Goal: Task Accomplishment & Management: Manage account settings

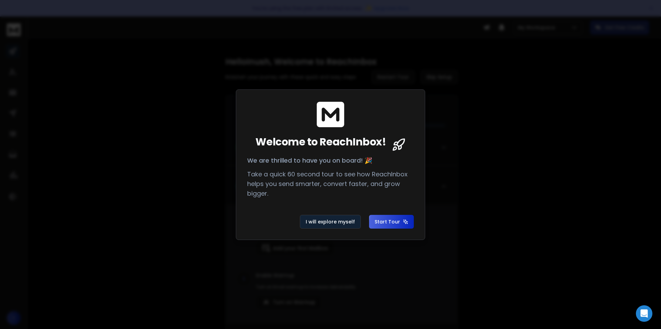
click at [325, 224] on button "I will explore myself" at bounding box center [330, 222] width 61 height 14
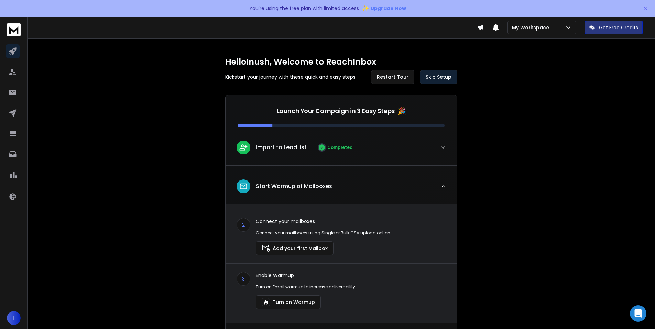
click at [445, 80] on span "Skip Setup" at bounding box center [439, 77] width 26 height 7
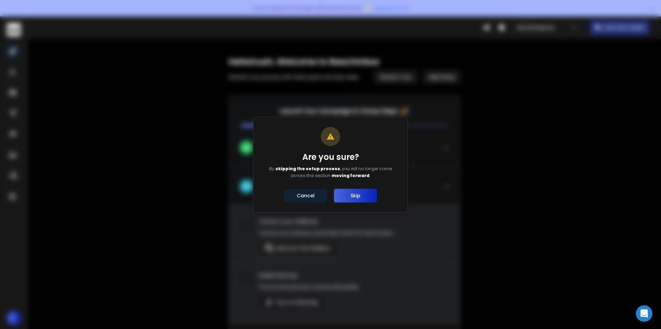
click at [354, 196] on button "Skip" at bounding box center [355, 196] width 43 height 14
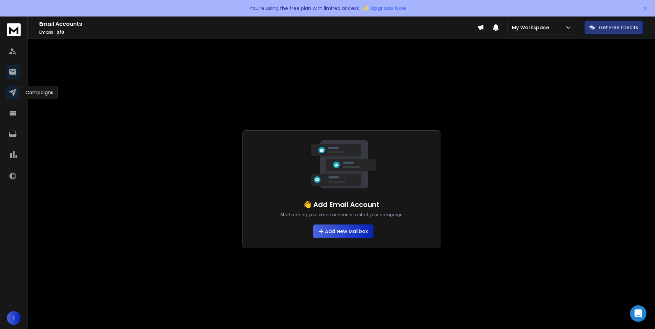
click at [15, 91] on icon at bounding box center [12, 92] width 7 height 7
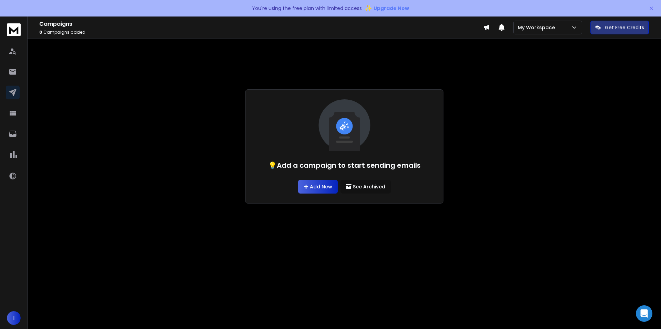
click at [313, 186] on link "Add New" at bounding box center [318, 187] width 40 height 14
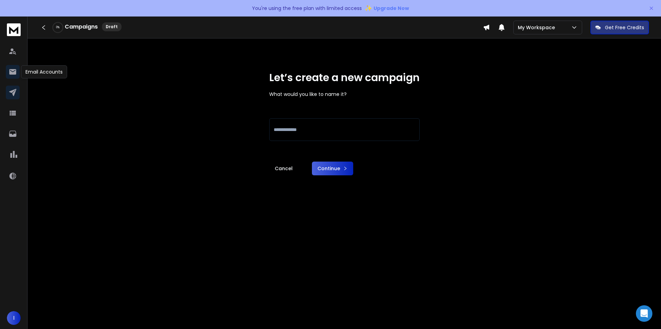
click at [12, 71] on icon at bounding box center [12, 72] width 7 height 6
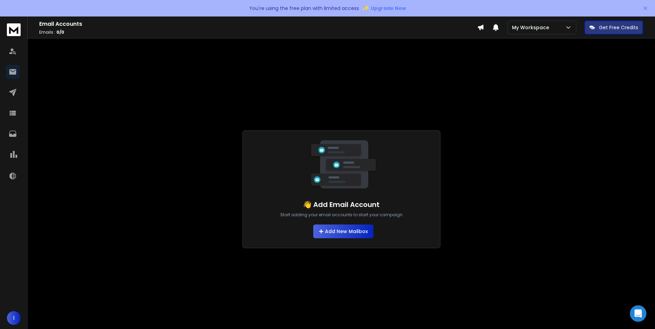
click at [351, 231] on button "Add New Mailbox" at bounding box center [343, 232] width 60 height 14
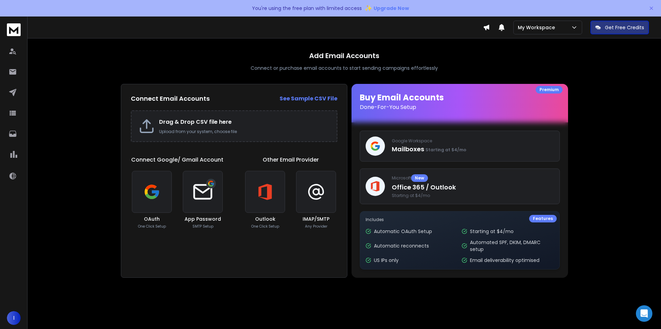
click at [315, 204] on div at bounding box center [316, 192] width 40 height 42
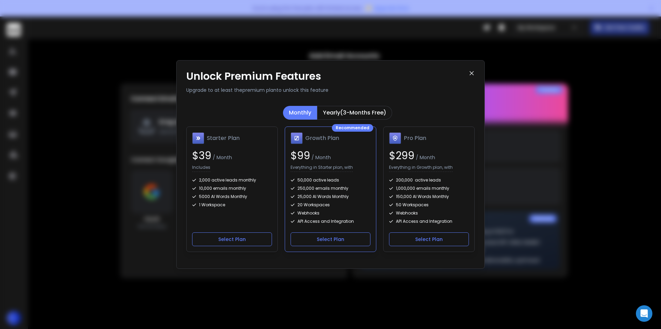
click at [472, 72] on icon at bounding box center [471, 73] width 6 height 6
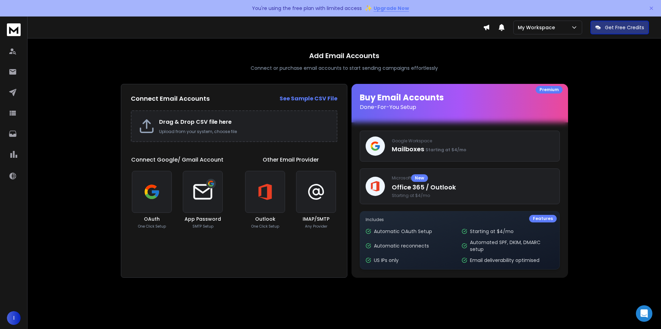
click at [393, 10] on span "Upgrade Now" at bounding box center [390, 8] width 35 height 7
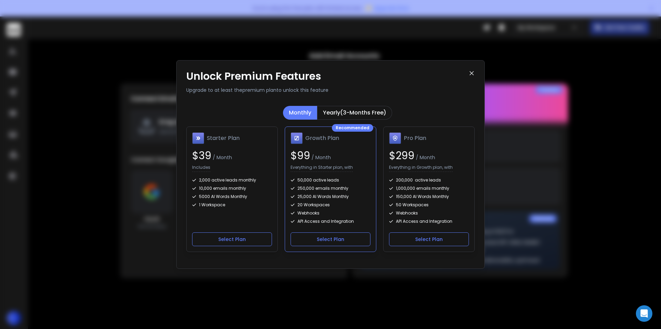
click at [471, 75] on icon at bounding box center [471, 73] width 6 height 6
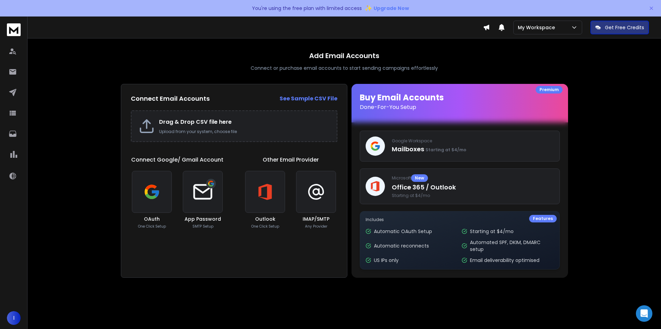
click at [421, 187] on p "Office 365 / Outlook" at bounding box center [473, 188] width 162 height 10
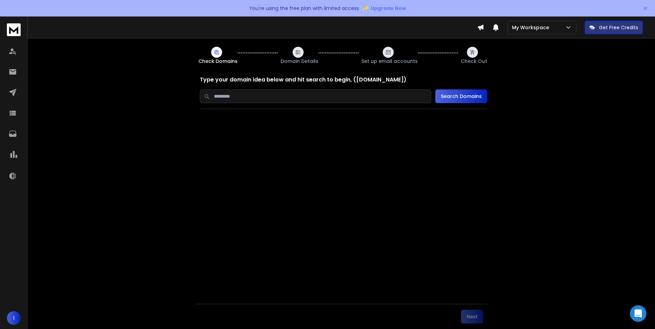
click at [318, 99] on input at bounding box center [316, 96] width 232 height 14
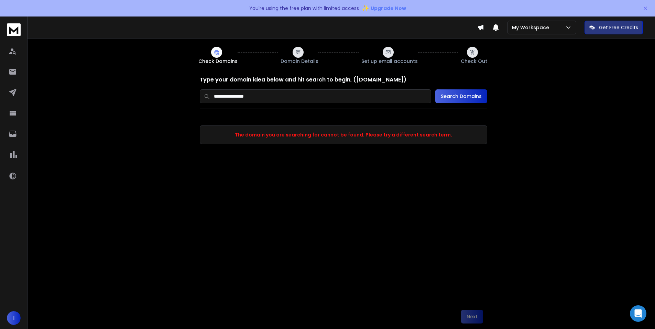
click at [263, 98] on input "**********" at bounding box center [316, 96] width 232 height 14
click at [472, 99] on button "Search Domains" at bounding box center [462, 96] width 52 height 14
drag, startPoint x: 248, startPoint y: 96, endPoint x: 261, endPoint y: 96, distance: 13.1
click at [261, 96] on input "**********" at bounding box center [316, 96] width 232 height 14
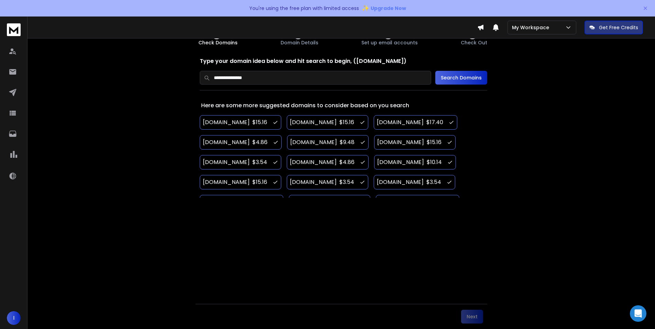
type input "**********"
click at [238, 143] on h3 "pixelsadmedia.info" at bounding box center [226, 142] width 47 height 8
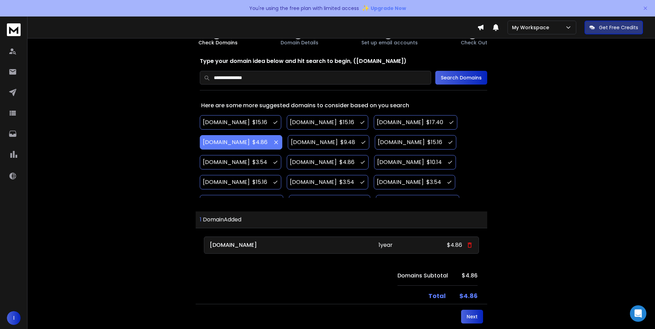
click at [474, 320] on button "Next" at bounding box center [472, 317] width 22 height 14
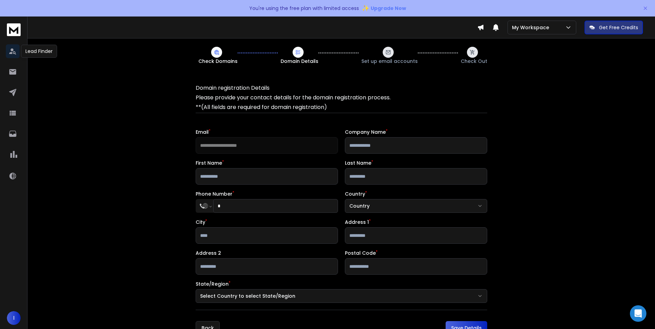
click at [16, 55] on icon at bounding box center [13, 51] width 8 height 8
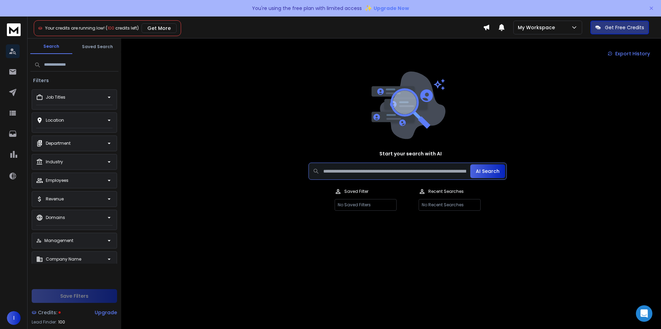
click at [352, 170] on textarea at bounding box center [394, 171] width 143 height 14
click at [71, 100] on div "Job Titles" at bounding box center [74, 97] width 76 height 7
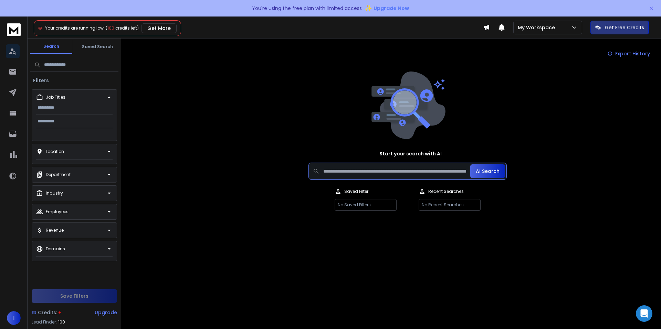
click at [63, 111] on input at bounding box center [74, 108] width 76 height 14
type input "**"
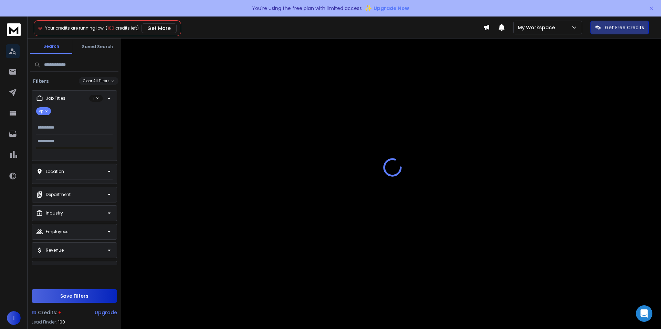
click at [63, 121] on div "vp" at bounding box center [74, 125] width 76 height 46
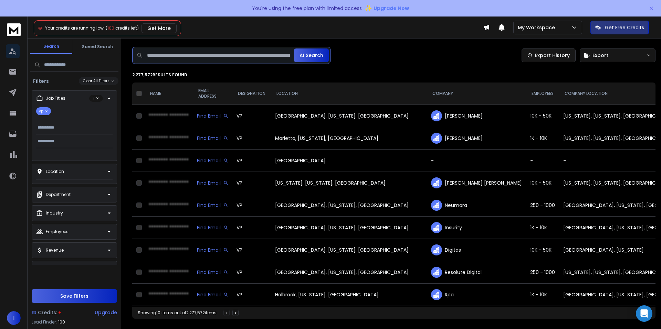
click at [108, 99] on icon at bounding box center [109, 98] width 3 height 1
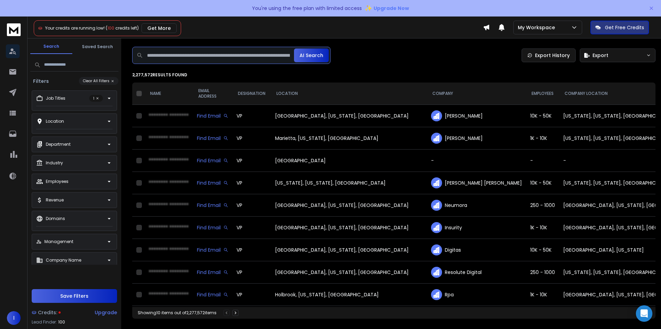
click at [96, 117] on div "Location" at bounding box center [74, 124] width 85 height 20
click at [80, 119] on div "Location" at bounding box center [74, 121] width 76 height 7
click at [56, 158] on label "Country" at bounding box center [53, 157] width 18 height 6
click at [42, 158] on button "Country" at bounding box center [39, 157] width 6 height 6
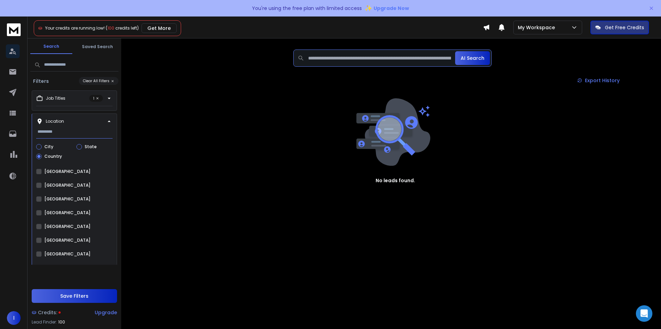
click at [60, 131] on input at bounding box center [74, 132] width 76 height 14
click at [53, 173] on label "United States" at bounding box center [67, 172] width 46 height 6
click at [42, 173] on States "United States" at bounding box center [39, 172] width 6 height 6
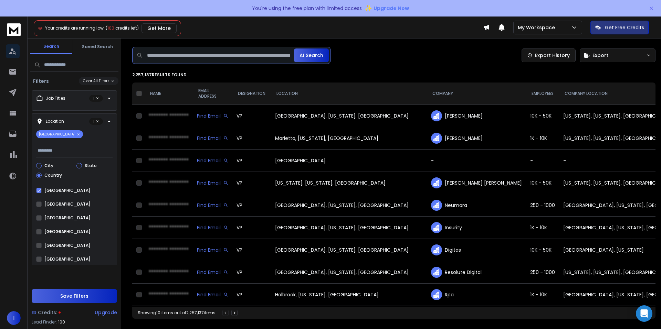
click at [106, 121] on icon at bounding box center [109, 121] width 7 height 7
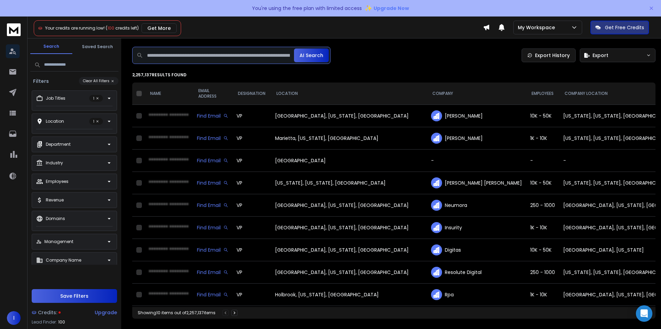
click at [69, 163] on div "Industry" at bounding box center [74, 163] width 76 height 7
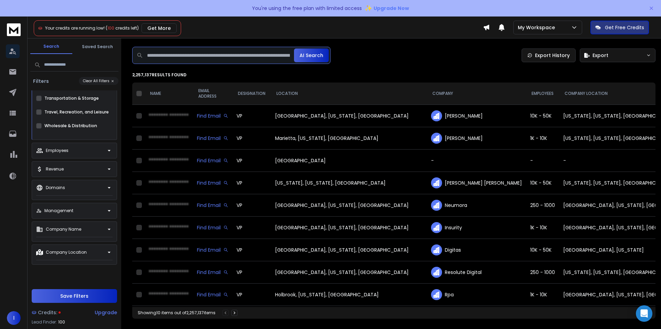
scroll to position [167, 0]
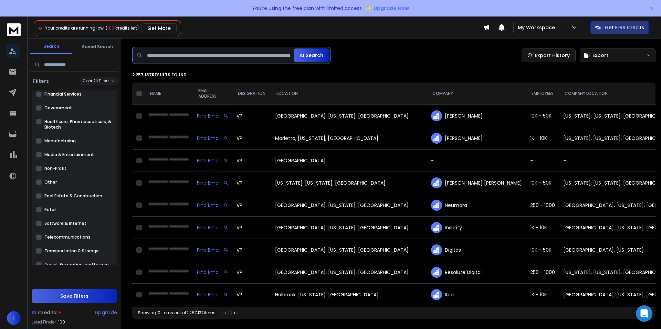
click at [38, 195] on Construction "Real Estate & Construction" at bounding box center [39, 196] width 6 height 6
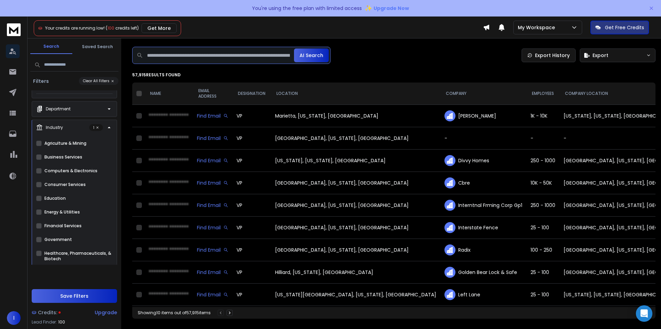
click at [108, 128] on icon at bounding box center [109, 127] width 3 height 1
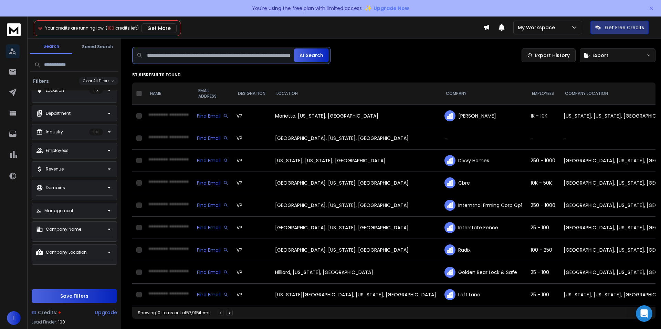
scroll to position [31, 0]
click at [77, 247] on div "Company Location" at bounding box center [74, 255] width 85 height 20
drag, startPoint x: 115, startPoint y: 200, endPoint x: 116, endPoint y: 218, distance: 18.3
click at [116, 218] on div "Job Titles 1 Location 1 Department Industry 1 Employees Revenue Domains Managem…" at bounding box center [74, 177] width 88 height 174
click at [112, 268] on div "Filters Clear All Filters Job Titles 1 Location 1 Department Industry 1 Employe…" at bounding box center [74, 171] width 88 height 199
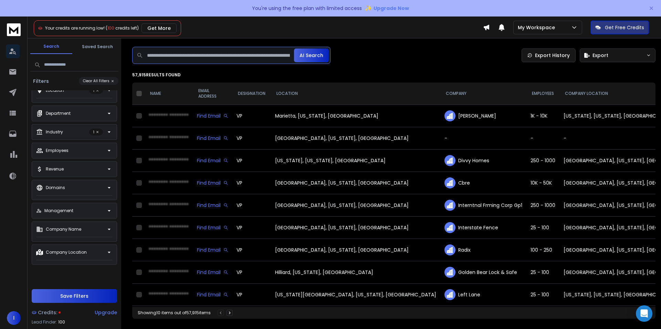
click at [94, 255] on div "Company Location" at bounding box center [74, 252] width 76 height 7
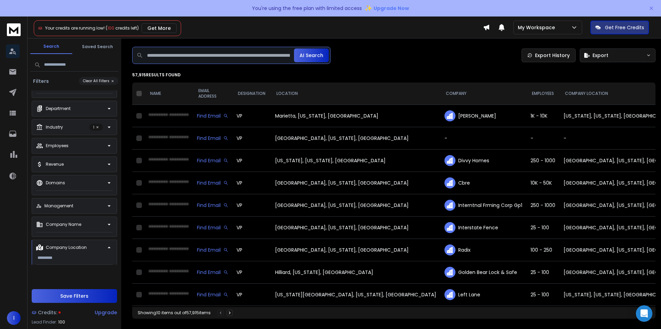
click at [92, 258] on input at bounding box center [74, 258] width 76 height 14
click at [526, 96] on th "EMPLOYEES" at bounding box center [542, 94] width 33 height 22
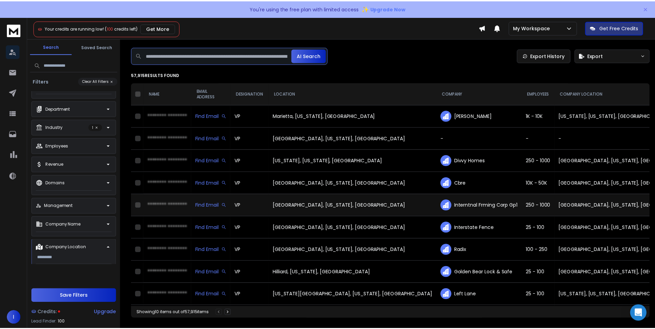
scroll to position [25, 0]
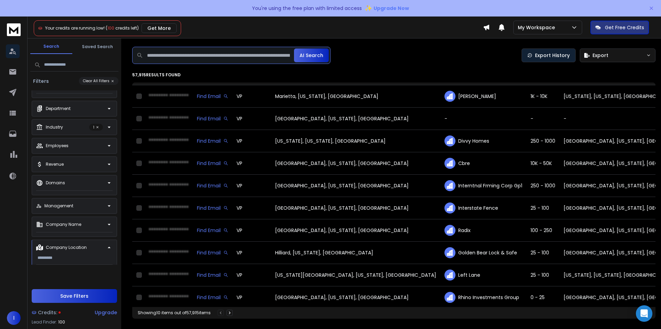
click at [563, 54] on link "Export History" at bounding box center [548, 56] width 54 height 14
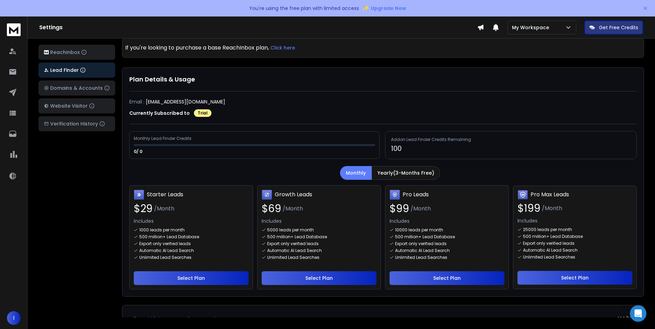
scroll to position [29, 0]
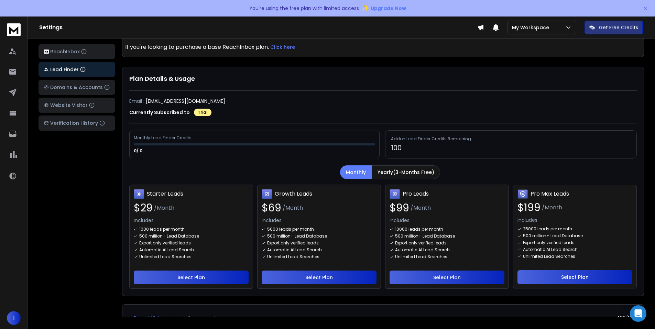
click at [65, 85] on button "Domains & Accounts" at bounding box center [77, 87] width 77 height 15
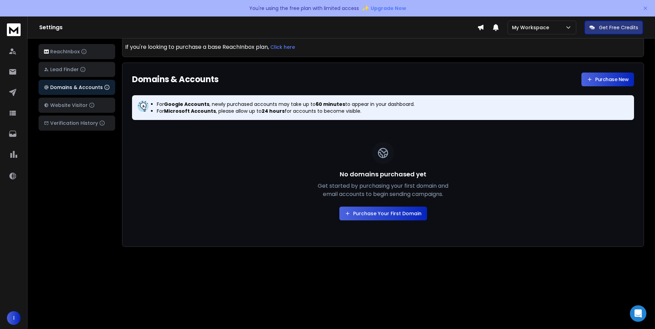
click at [59, 50] on button "ReachInbox" at bounding box center [77, 51] width 77 height 15
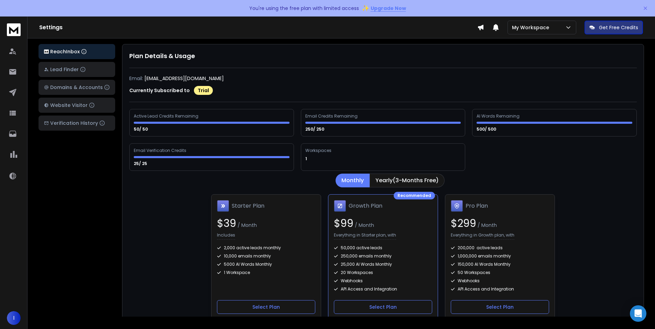
click at [388, 9] on span "Upgrade Now" at bounding box center [388, 8] width 35 height 7
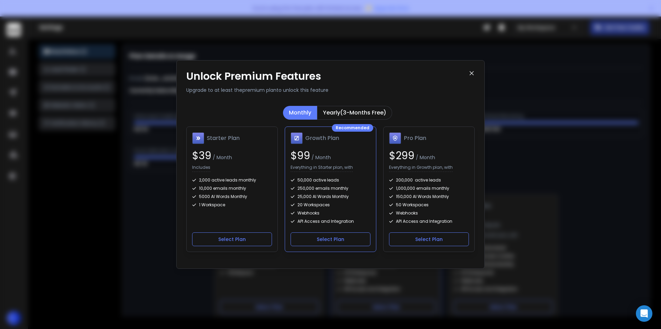
click at [473, 73] on icon at bounding box center [471, 73] width 6 height 6
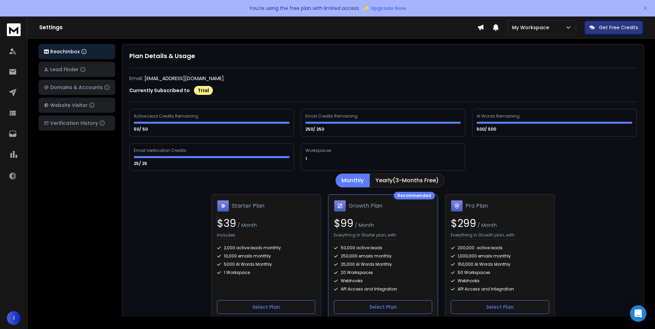
click at [13, 28] on img at bounding box center [14, 29] width 14 height 13
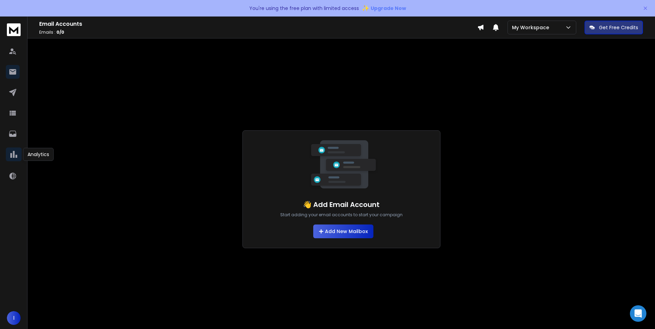
click at [14, 153] on icon at bounding box center [13, 154] width 7 height 7
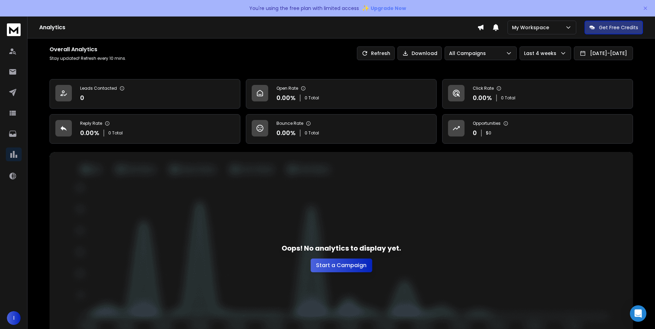
click at [370, 234] on img at bounding box center [342, 258] width 584 height 212
click at [15, 320] on span "I" at bounding box center [14, 318] width 14 height 14
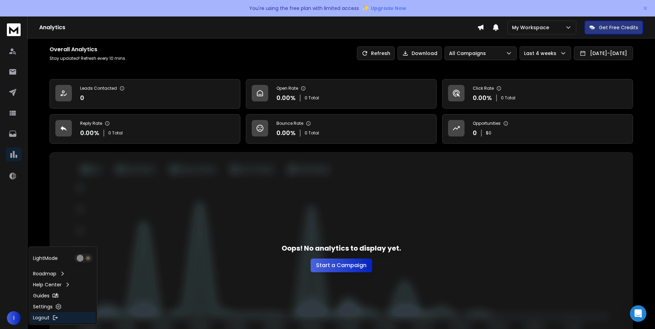
click at [42, 317] on p "Logout" at bounding box center [41, 317] width 17 height 7
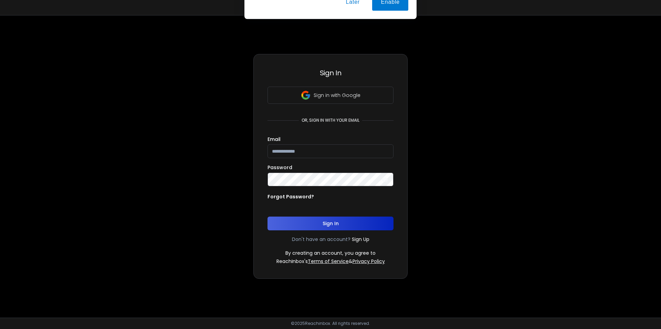
type input "**********"
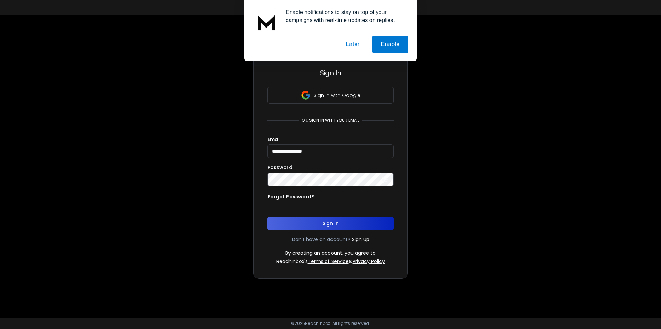
click at [317, 227] on button "Sign In" at bounding box center [330, 224] width 126 height 14
click at [352, 46] on button "Later" at bounding box center [352, 44] width 31 height 17
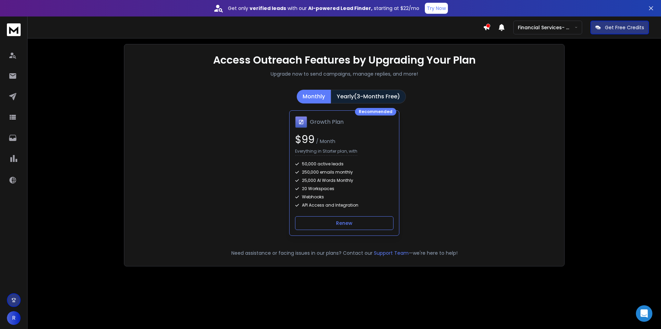
click at [351, 99] on button "Yearly(3-Months Free)" at bounding box center [368, 97] width 75 height 14
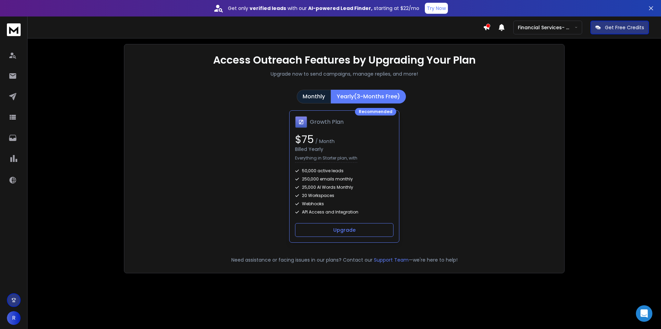
click at [319, 96] on button "Monthly" at bounding box center [314, 97] width 34 height 14
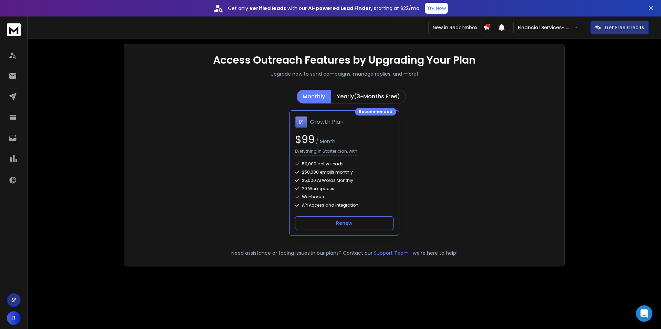
click at [486, 30] on icon at bounding box center [486, 28] width 6 height 6
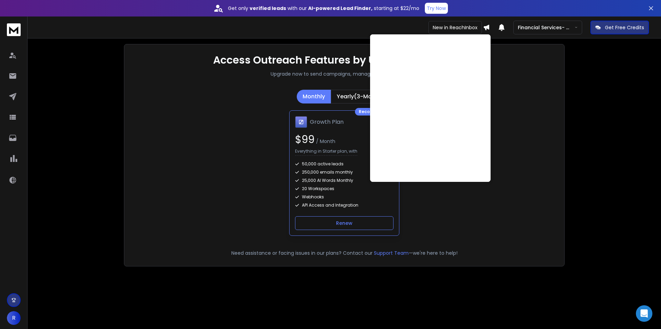
click at [485, 30] on icon at bounding box center [486, 27] width 7 height 7
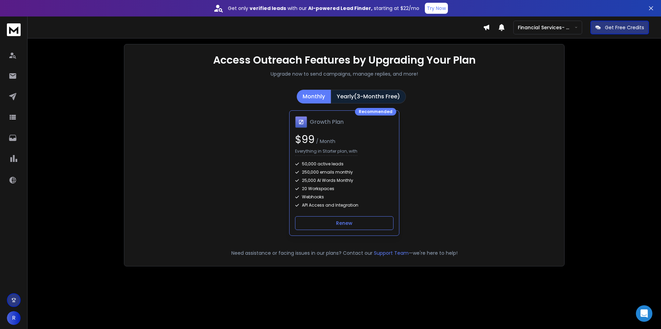
click at [366, 98] on button "Yearly(3-Months Free)" at bounding box center [368, 97] width 75 height 14
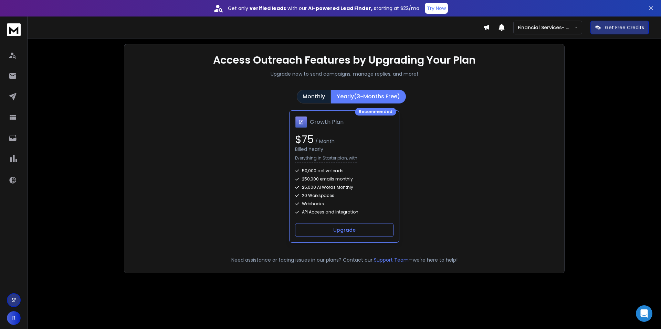
click at [308, 93] on button "Monthly" at bounding box center [314, 97] width 34 height 14
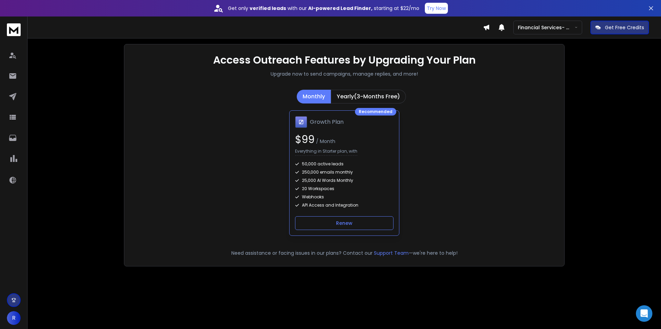
click at [653, 6] on icon at bounding box center [651, 8] width 6 height 6
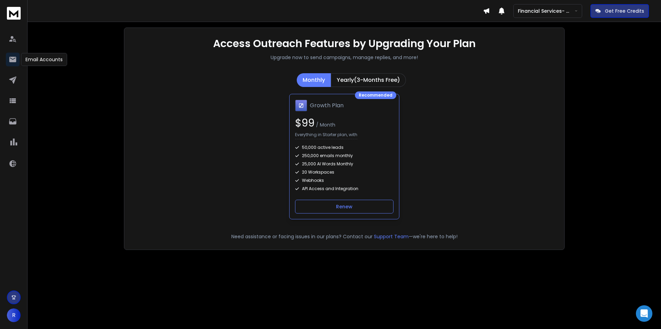
click at [14, 62] on icon at bounding box center [12, 60] width 7 height 6
click at [13, 42] on icon at bounding box center [13, 39] width 8 height 8
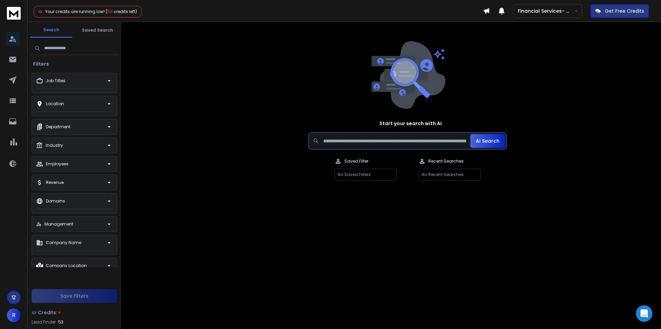
click at [14, 14] on img at bounding box center [14, 13] width 14 height 13
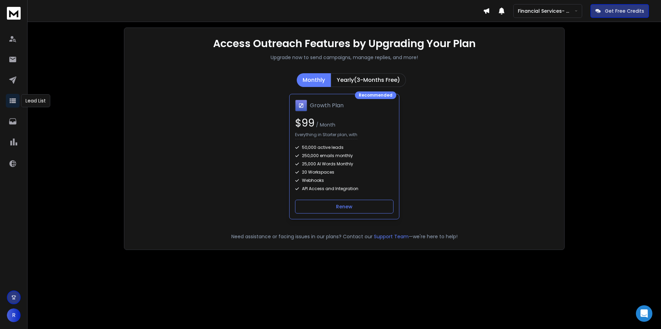
click at [14, 100] on icon at bounding box center [13, 100] width 6 height 5
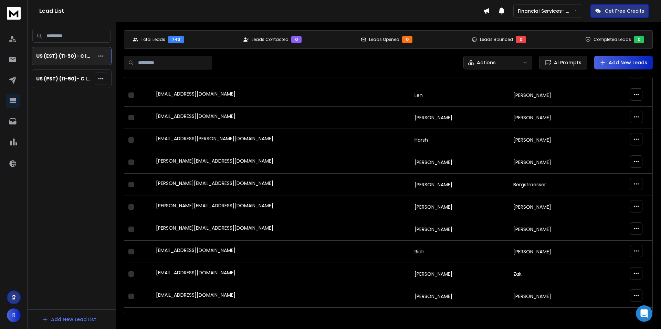
scroll to position [8738, 0]
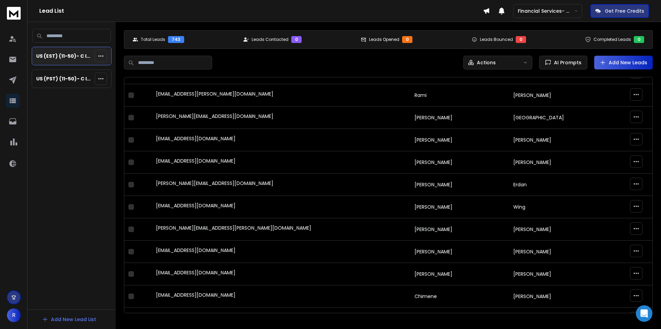
click at [82, 81] on p "US (PST) (11-50)- C level" at bounding box center [64, 78] width 56 height 7
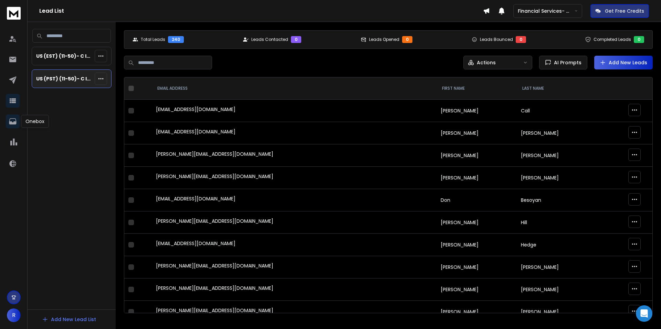
click at [17, 121] on icon at bounding box center [13, 121] width 8 height 8
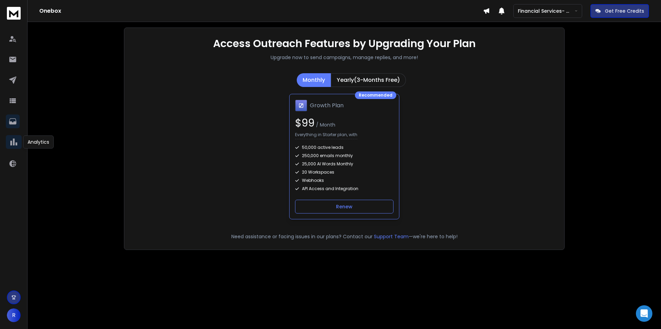
click at [11, 142] on icon at bounding box center [13, 142] width 7 height 7
click at [12, 165] on icon at bounding box center [13, 164] width 8 height 8
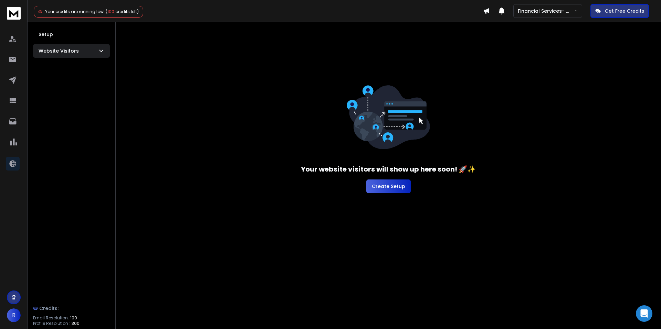
click at [58, 53] on button "Website Visitors" at bounding box center [71, 51] width 77 height 14
click at [568, 13] on p "Financial Services- Healthcare and Hospitality" at bounding box center [545, 11] width 57 height 7
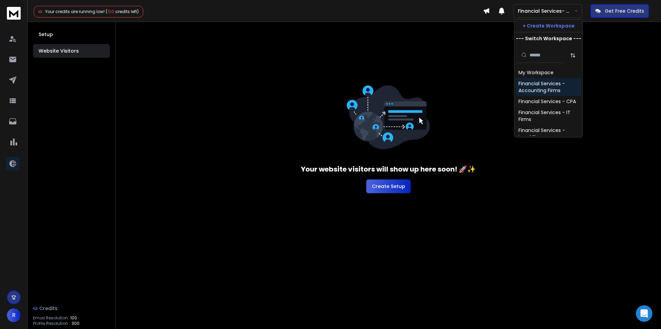
click at [440, 64] on div "Your website visitors will show up here soon! 🚀✨ Create Setup" at bounding box center [388, 135] width 528 height 214
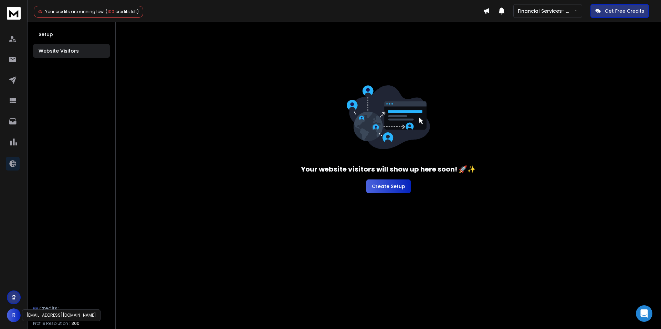
click at [14, 312] on span "R" at bounding box center [14, 316] width 14 height 14
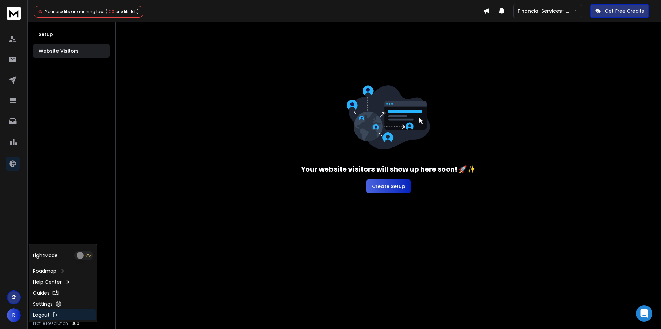
click at [43, 314] on p "Logout" at bounding box center [41, 315] width 17 height 7
